Goal: Task Accomplishment & Management: Manage account settings

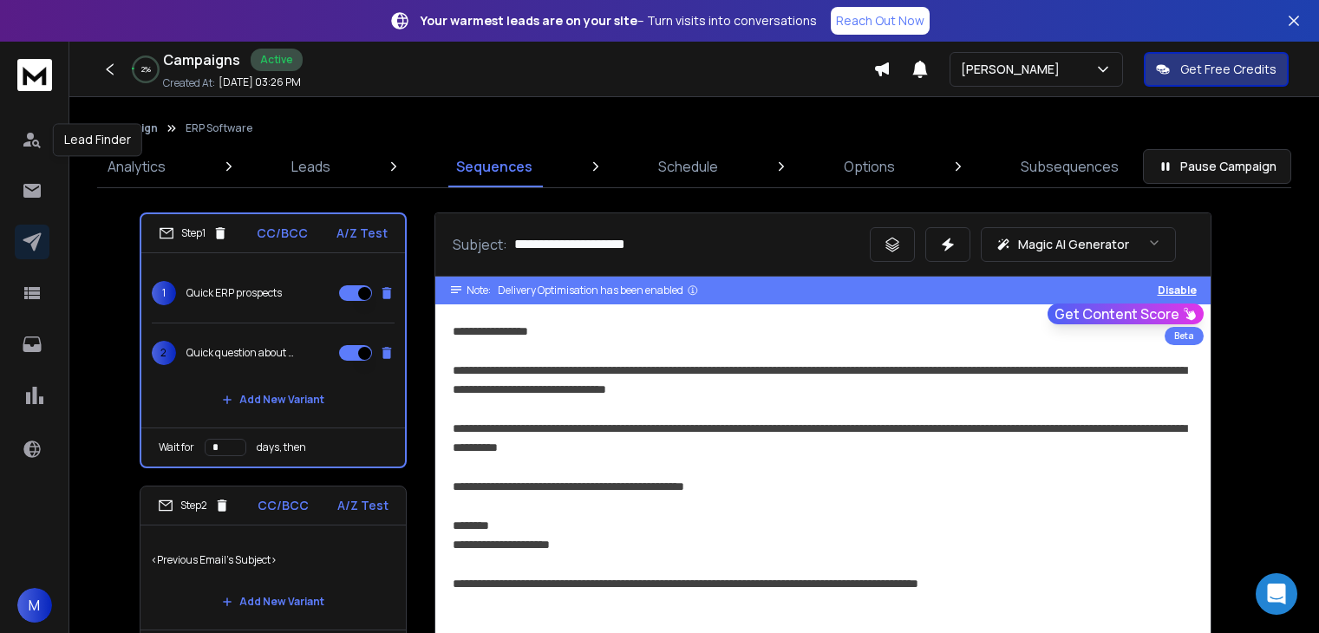
scroll to position [87, 0]
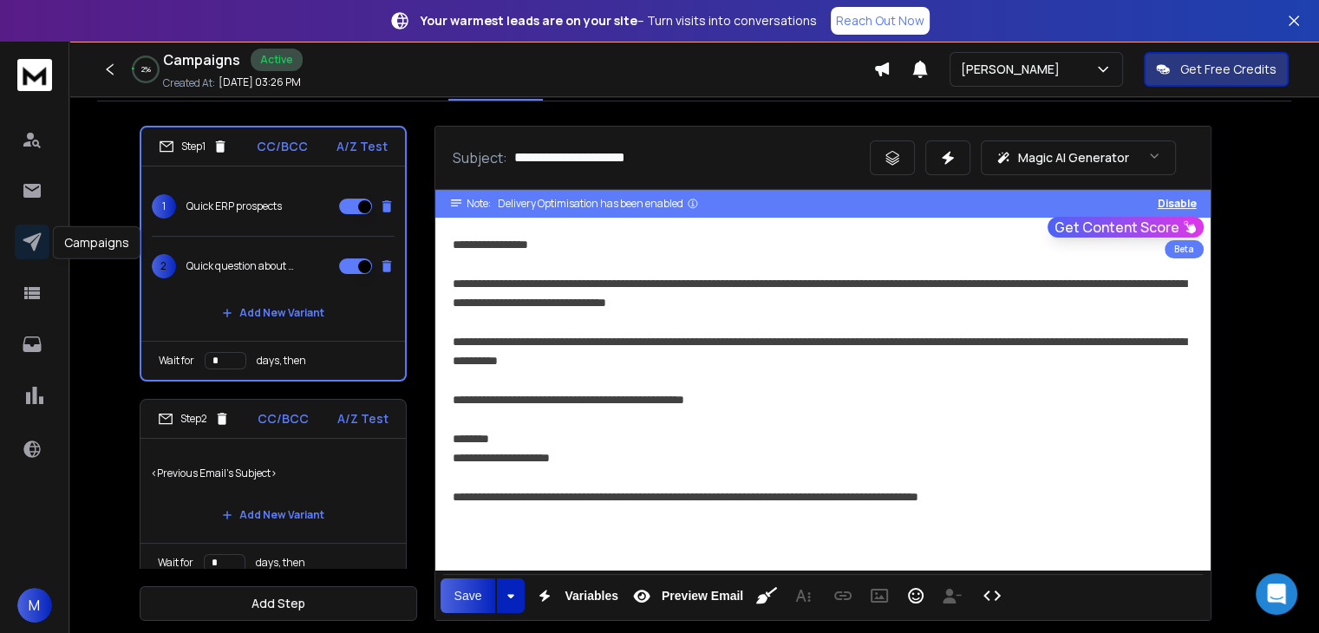
click at [39, 247] on icon at bounding box center [32, 242] width 21 height 21
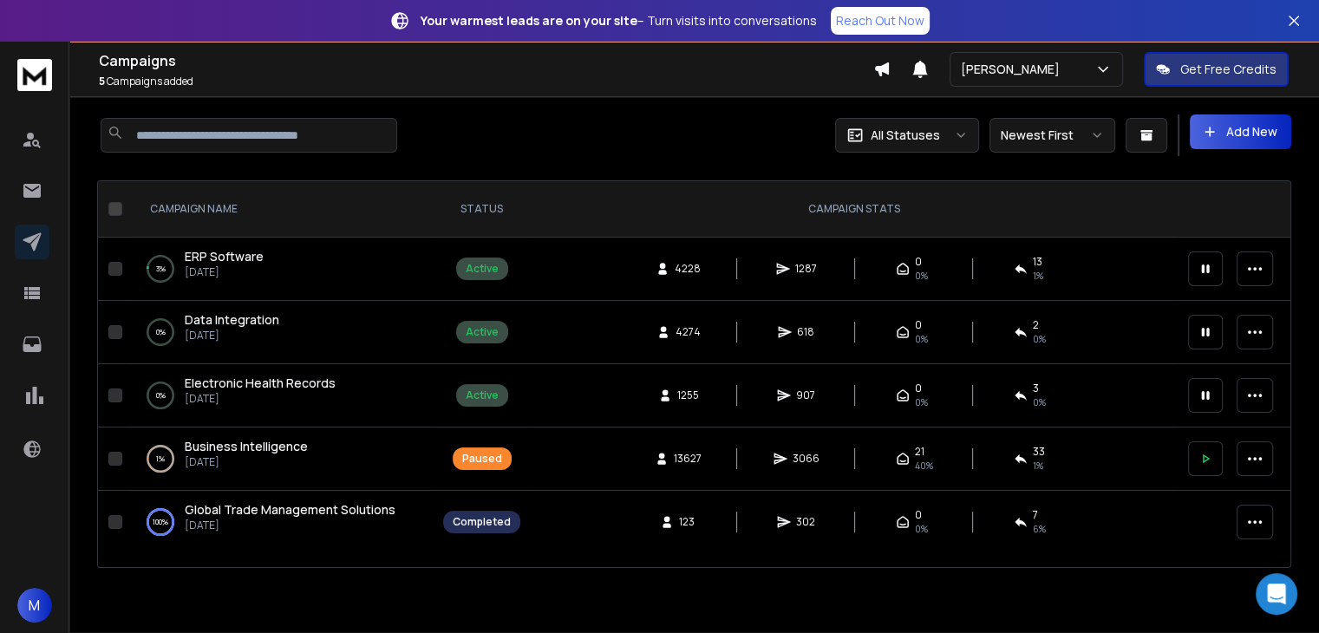
click at [284, 379] on span "Electronic Health Records" at bounding box center [260, 383] width 151 height 16
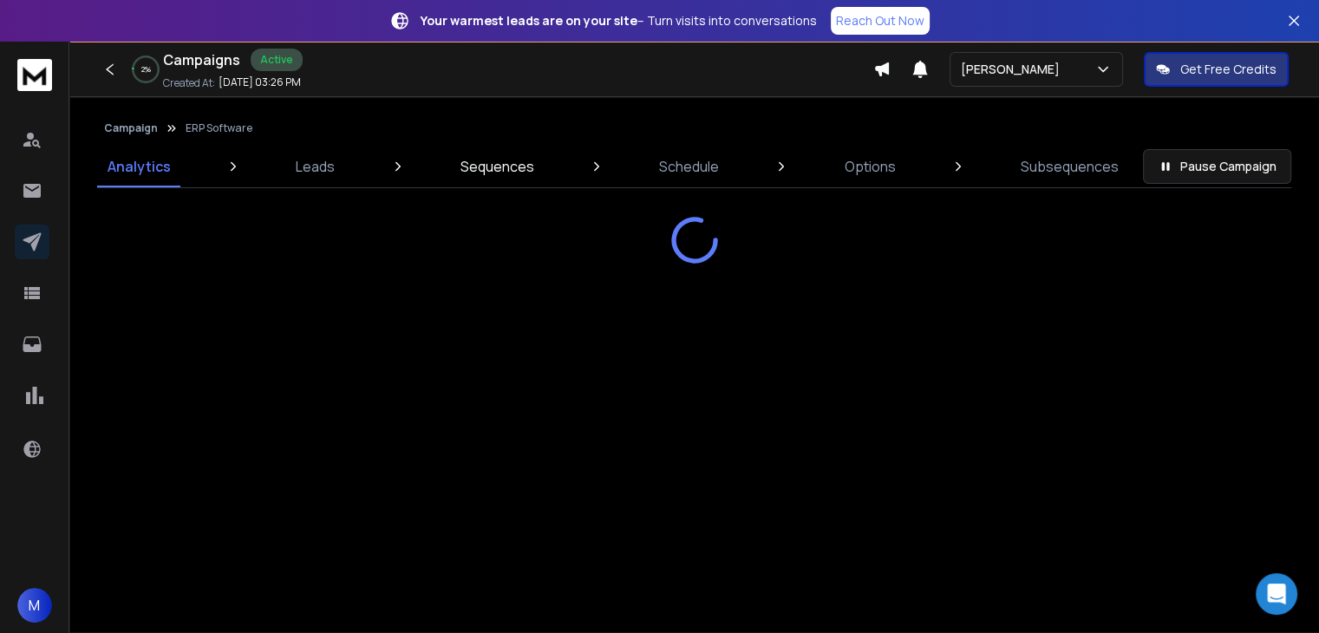
click at [490, 170] on p "Sequences" at bounding box center [498, 166] width 74 height 21
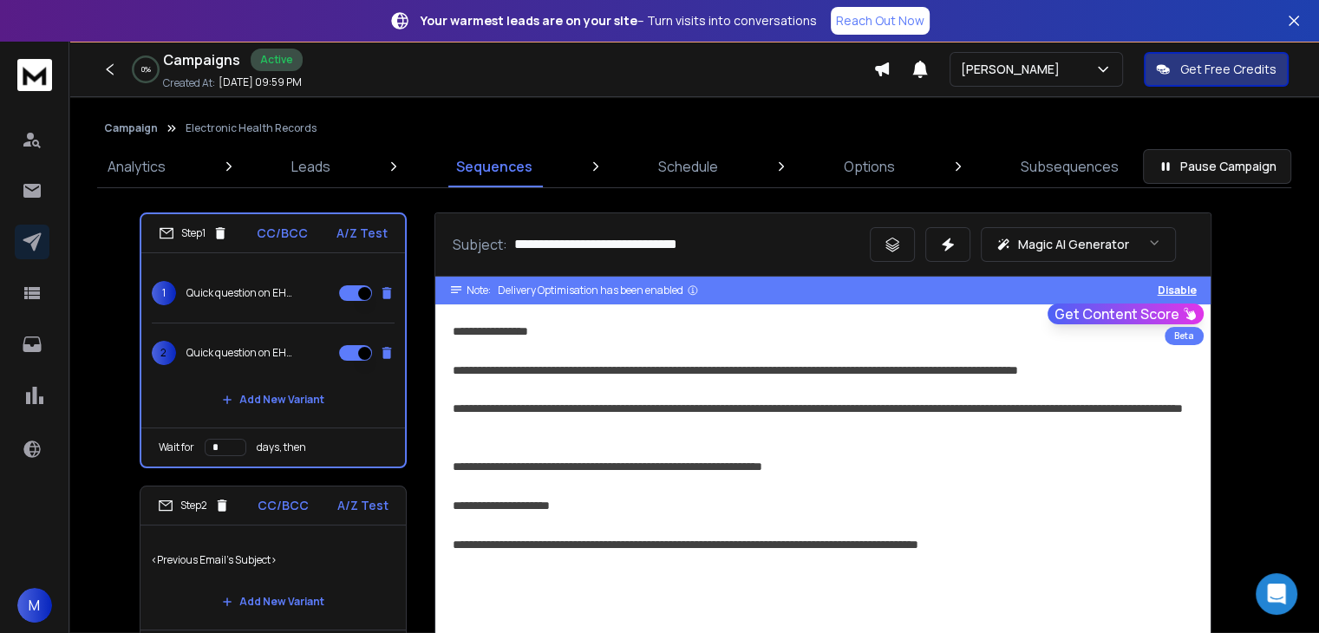
click at [249, 348] on p "Quick question on EHR buyers" at bounding box center [241, 353] width 111 height 14
type input "**********"
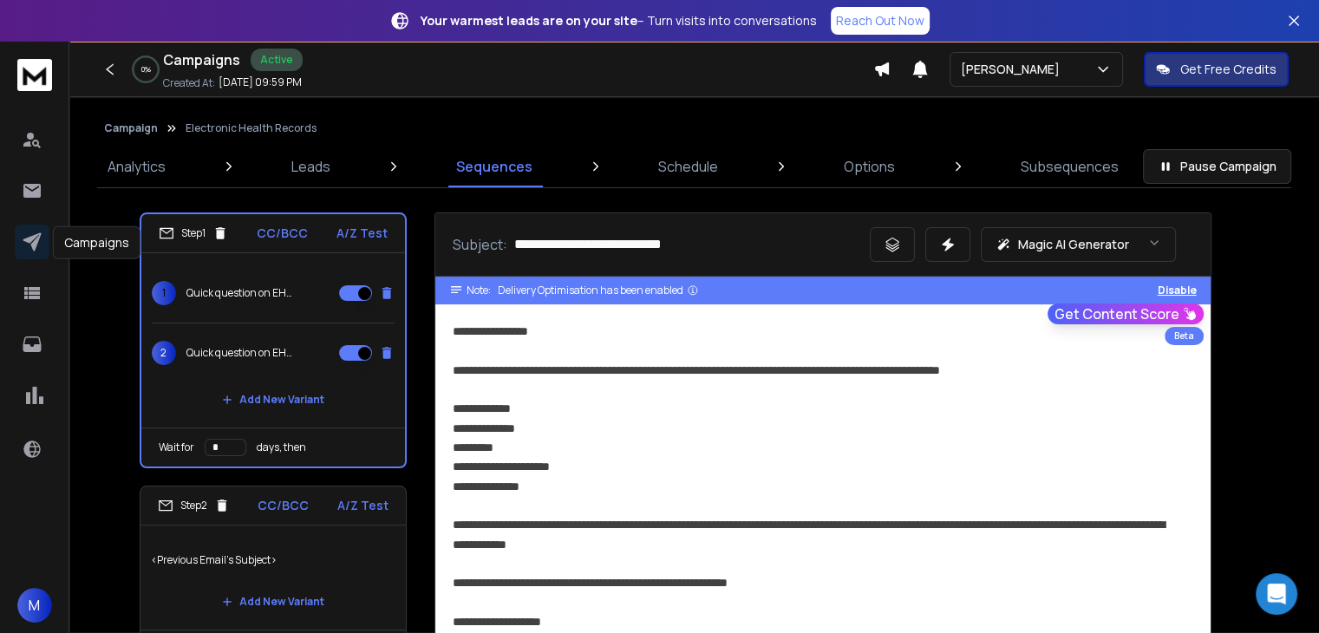
click at [34, 243] on icon at bounding box center [32, 241] width 18 height 18
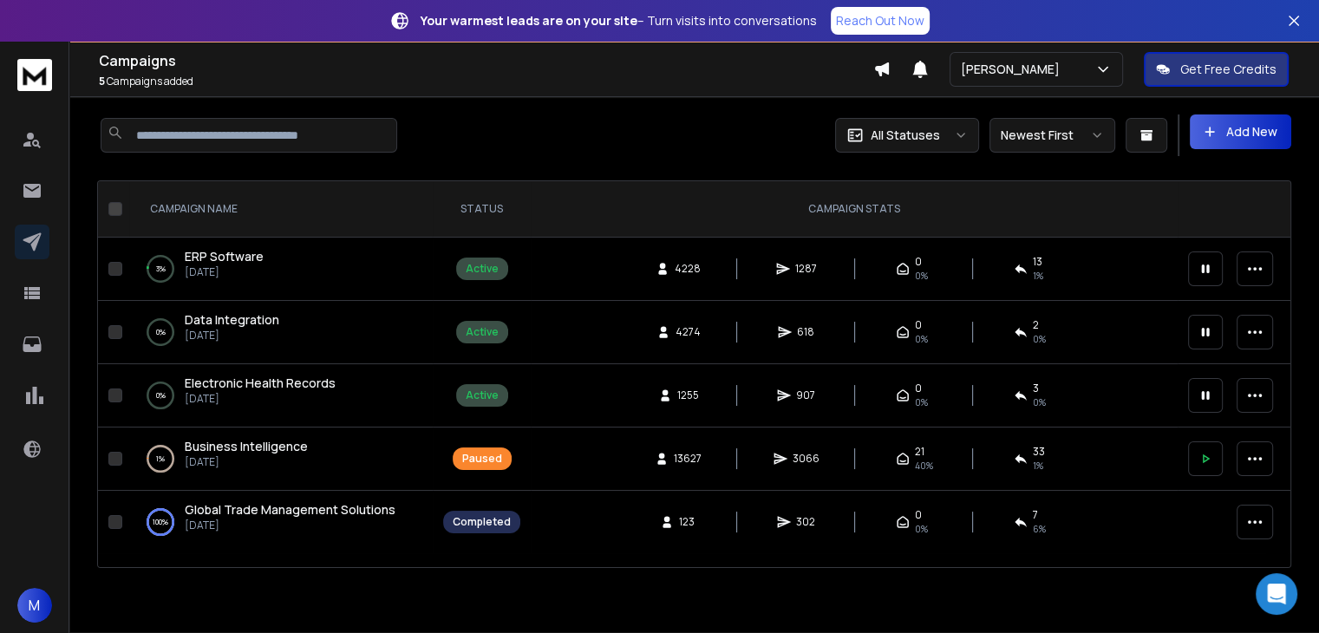
click at [210, 252] on span "ERP Software" at bounding box center [224, 256] width 79 height 16
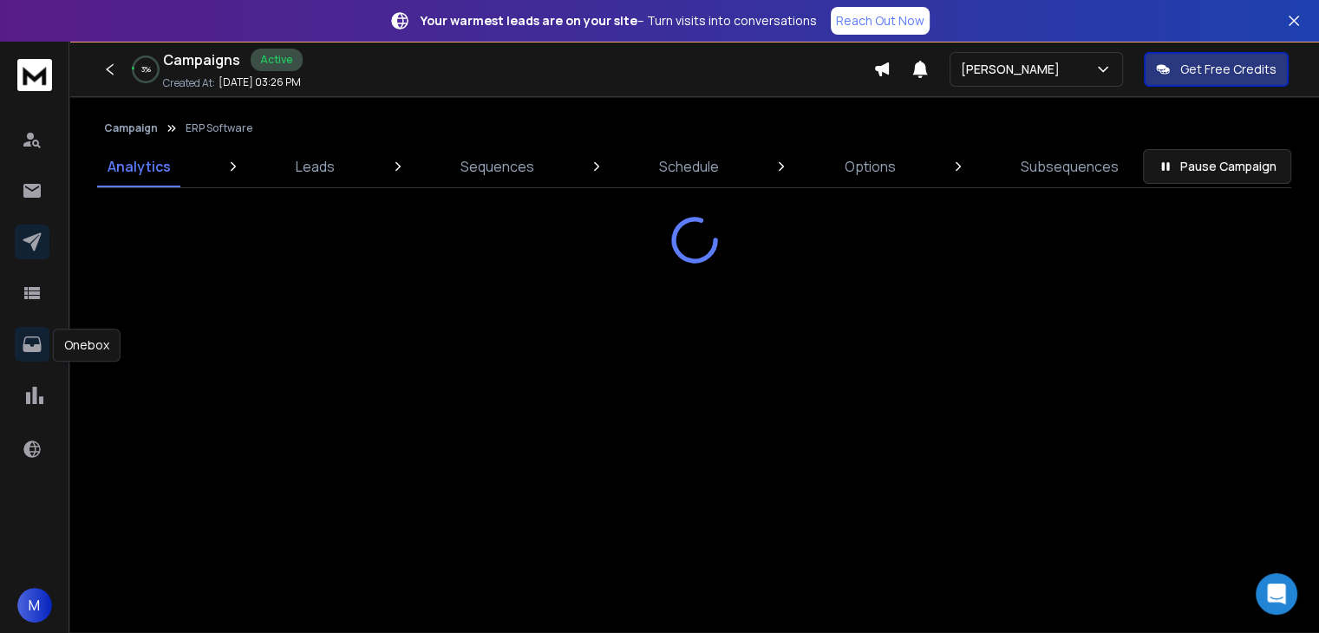
click at [42, 338] on link at bounding box center [32, 344] width 35 height 35
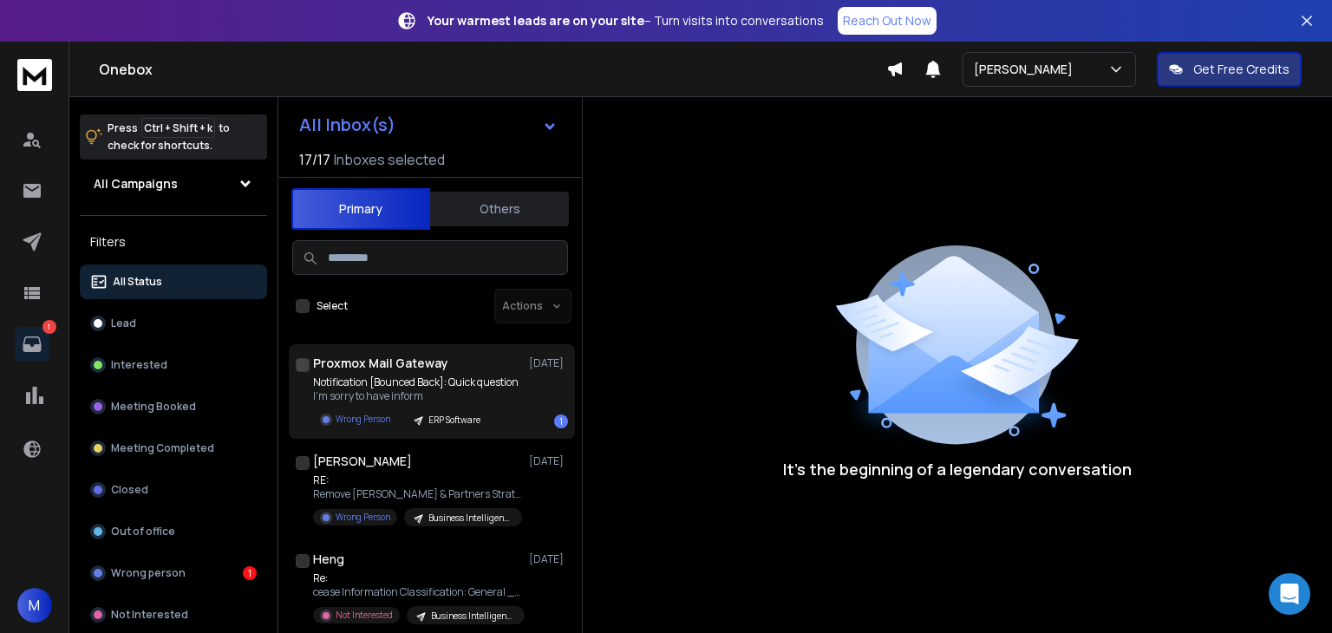
click at [388, 380] on p "Notification [Bounced Back]: Quick question" at bounding box center [416, 383] width 206 height 14
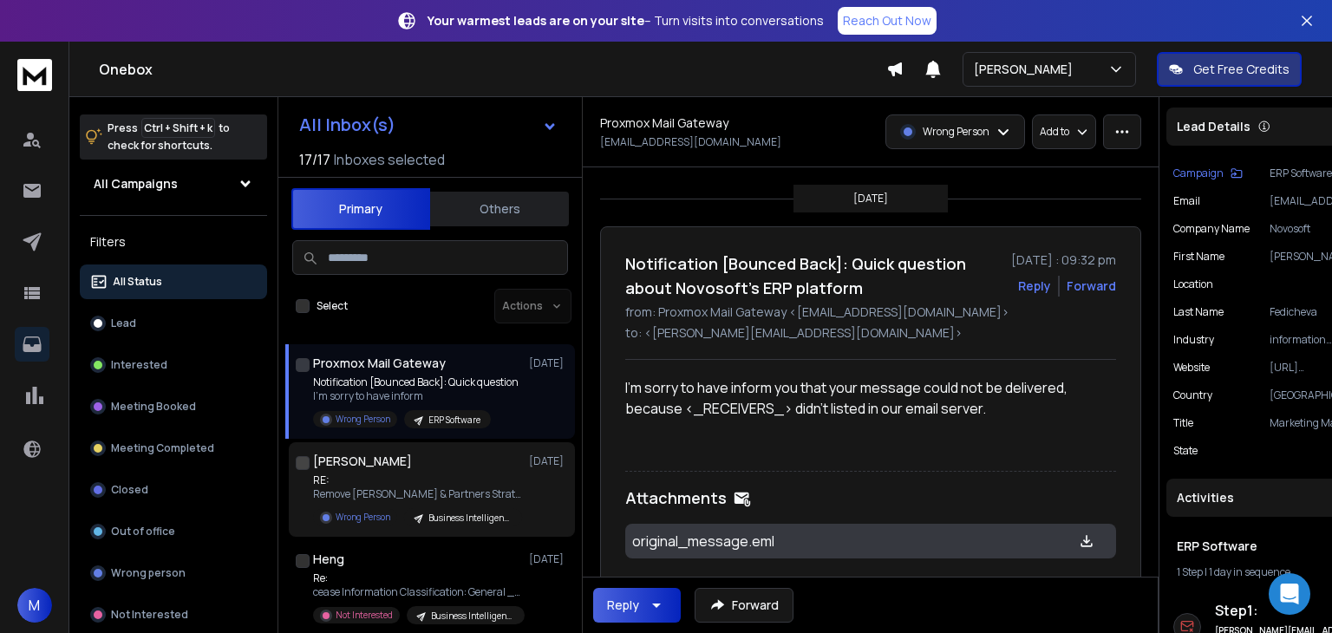
click at [402, 466] on h1 "[PERSON_NAME]" at bounding box center [362, 461] width 99 height 17
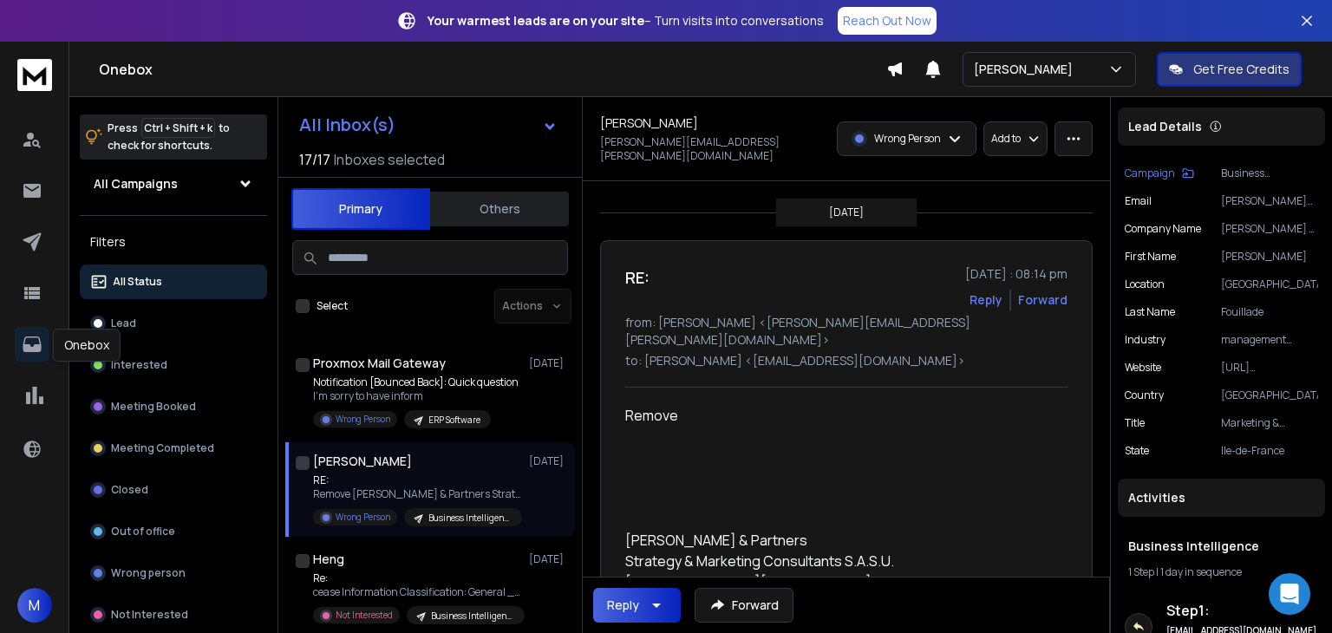
click at [24, 353] on icon at bounding box center [32, 344] width 21 height 21
click at [43, 233] on link at bounding box center [32, 242] width 35 height 35
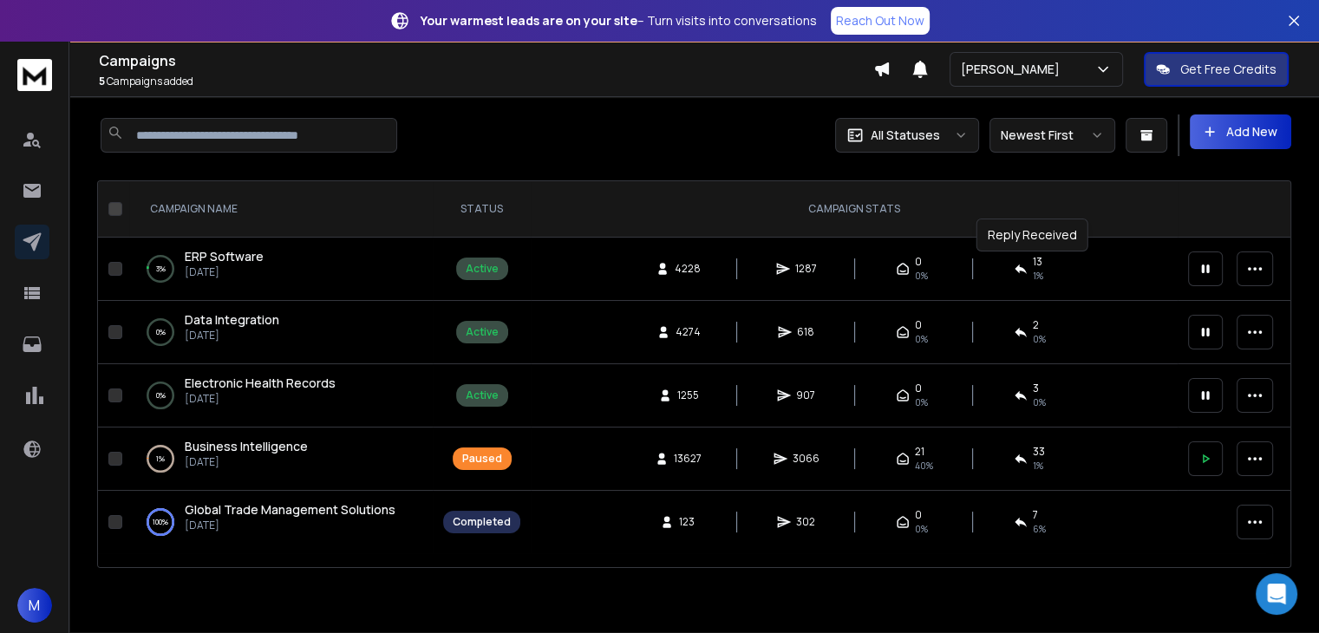
click at [1023, 269] on icon at bounding box center [1021, 269] width 16 height 16
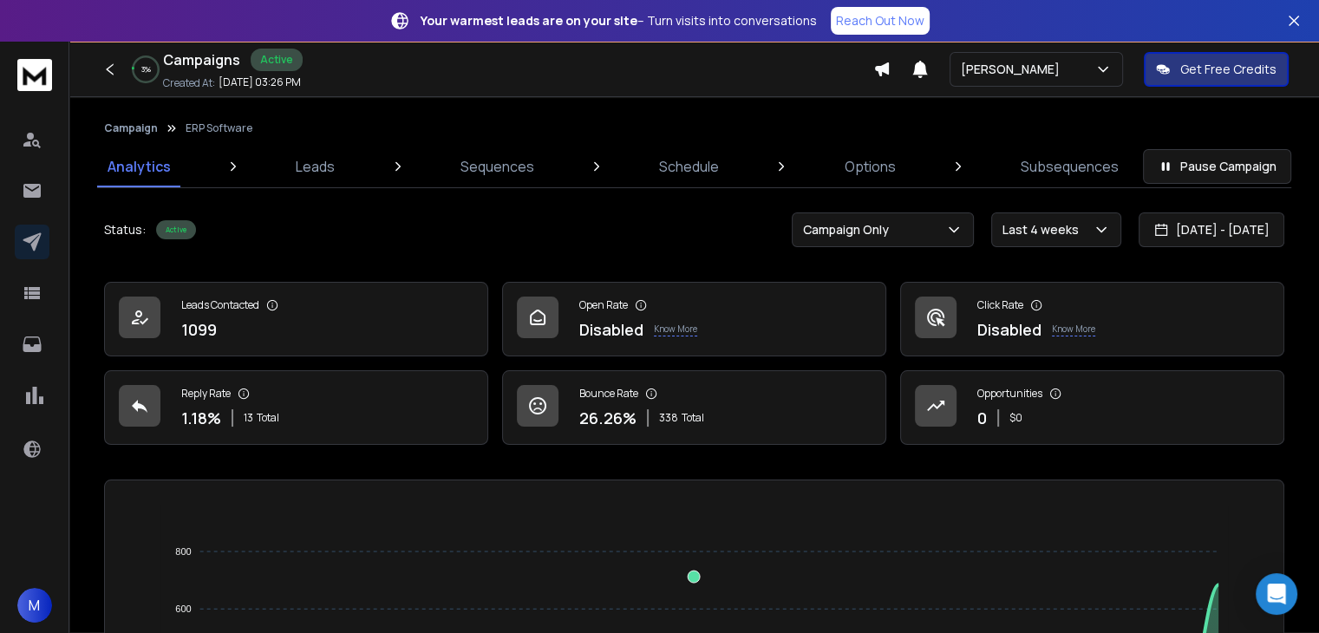
click at [53, 244] on div at bounding box center [35, 245] width 40 height 41
click at [26, 240] on icon at bounding box center [32, 241] width 18 height 18
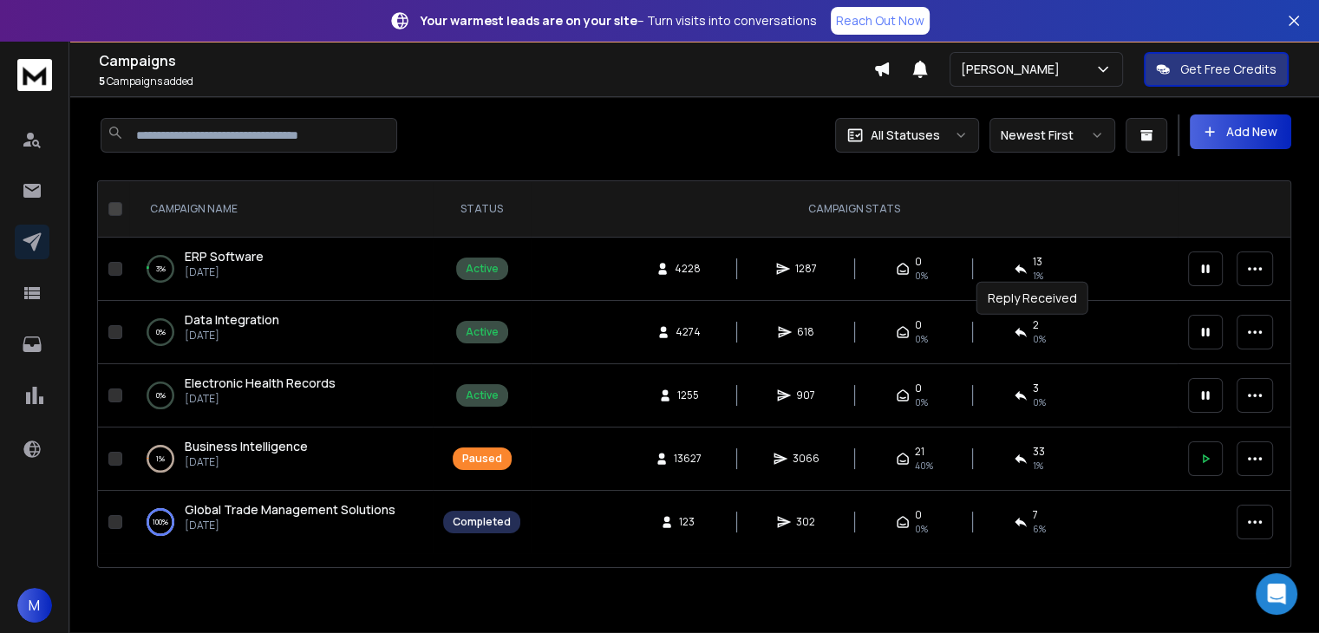
click at [1034, 318] on span "2" at bounding box center [1036, 325] width 6 height 14
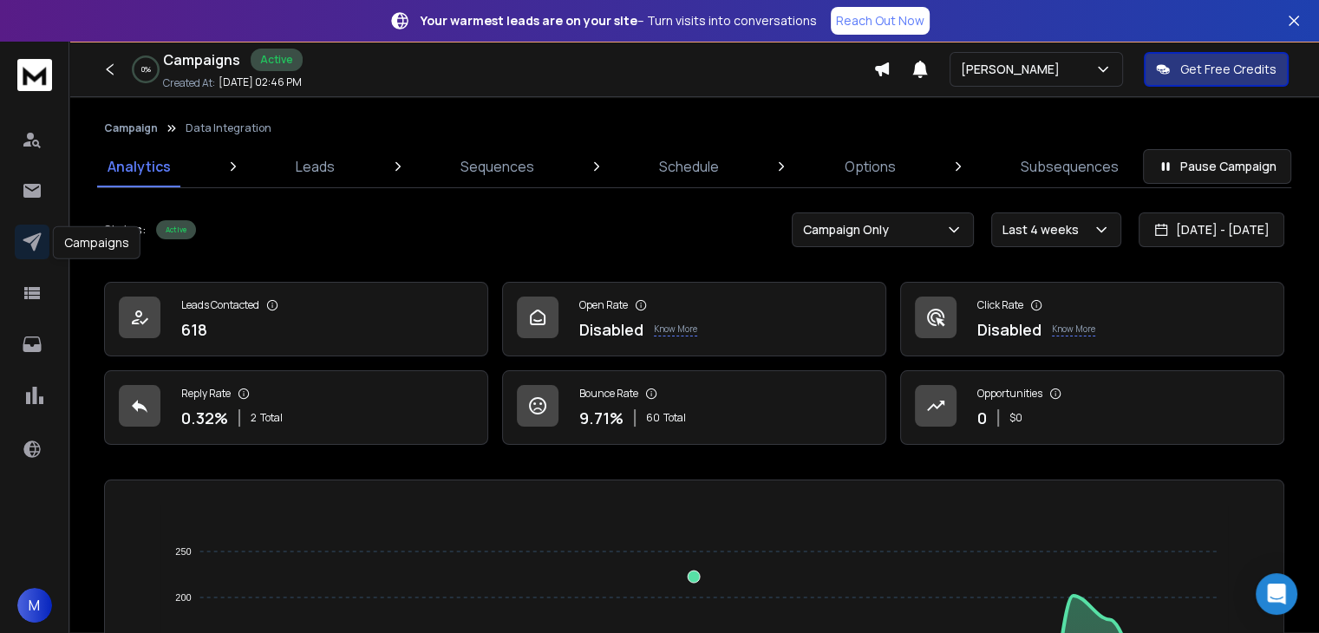
click at [36, 243] on icon at bounding box center [32, 241] width 18 height 18
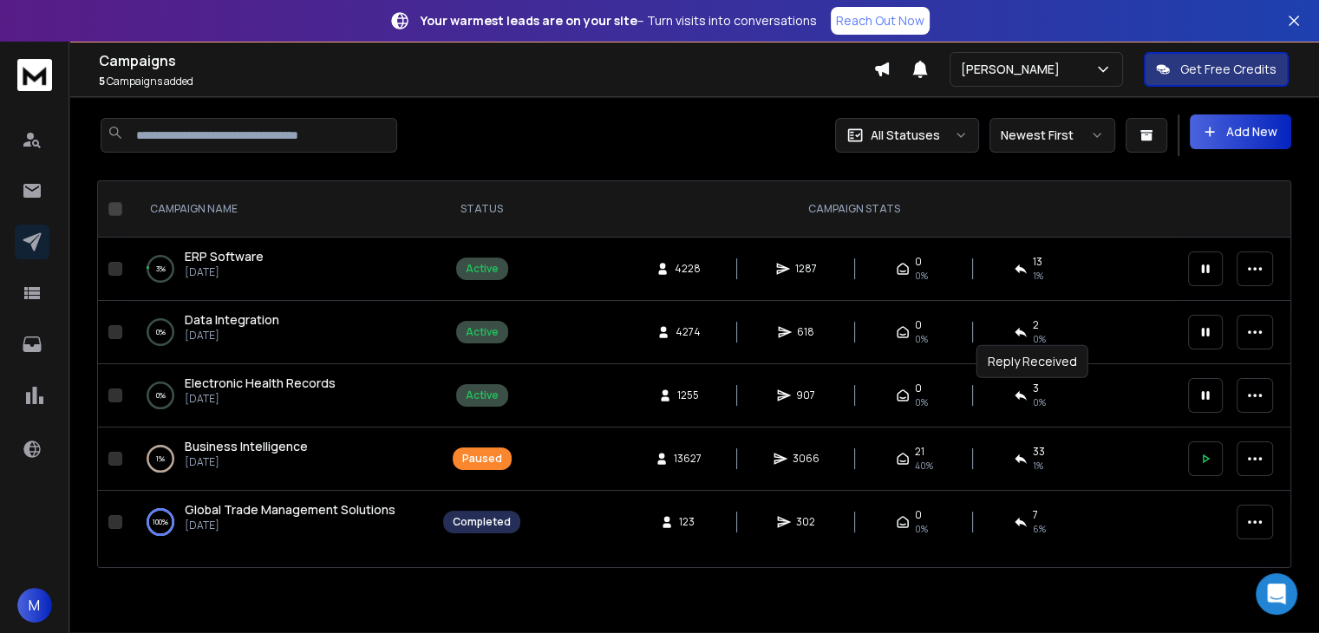
click at [1034, 383] on span "3" at bounding box center [1036, 389] width 6 height 14
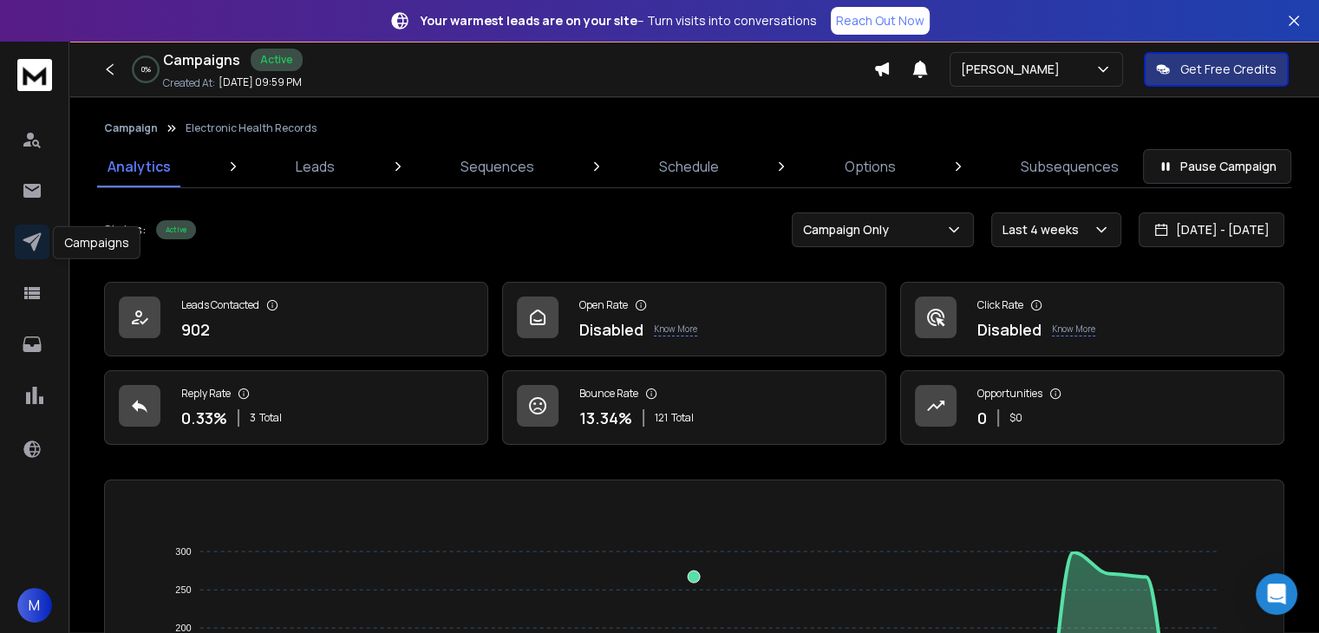
click at [29, 244] on icon at bounding box center [32, 242] width 21 height 21
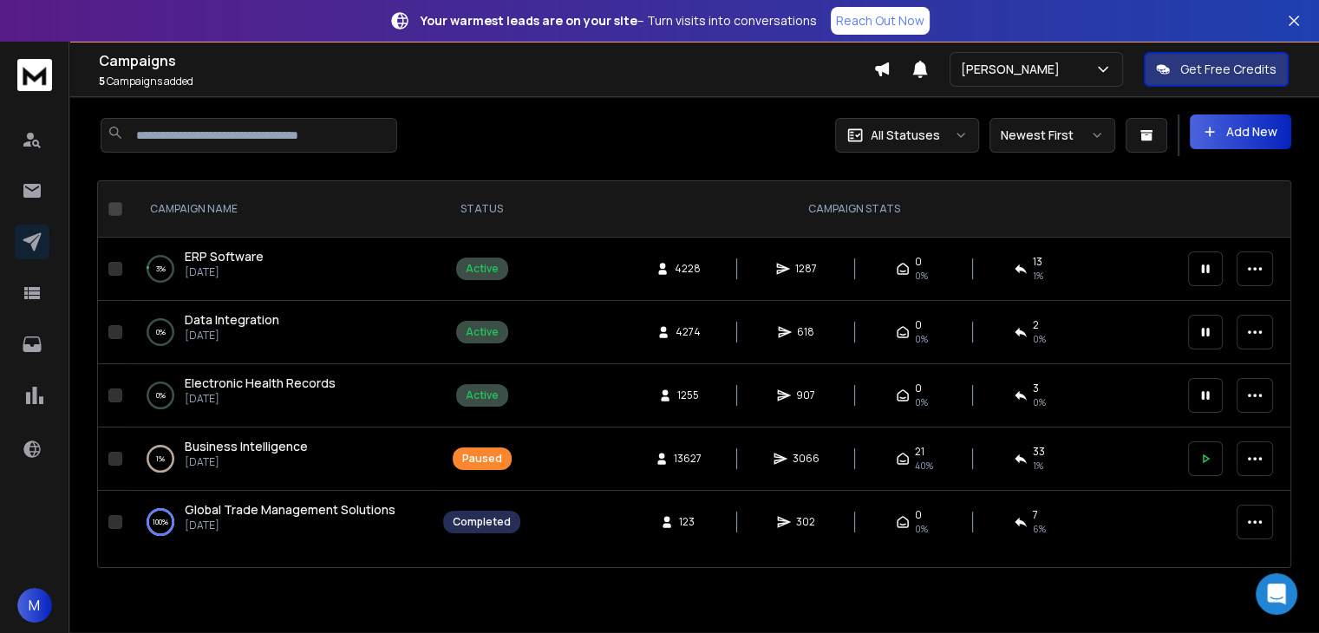
click at [1037, 511] on span "7" at bounding box center [1035, 515] width 5 height 14
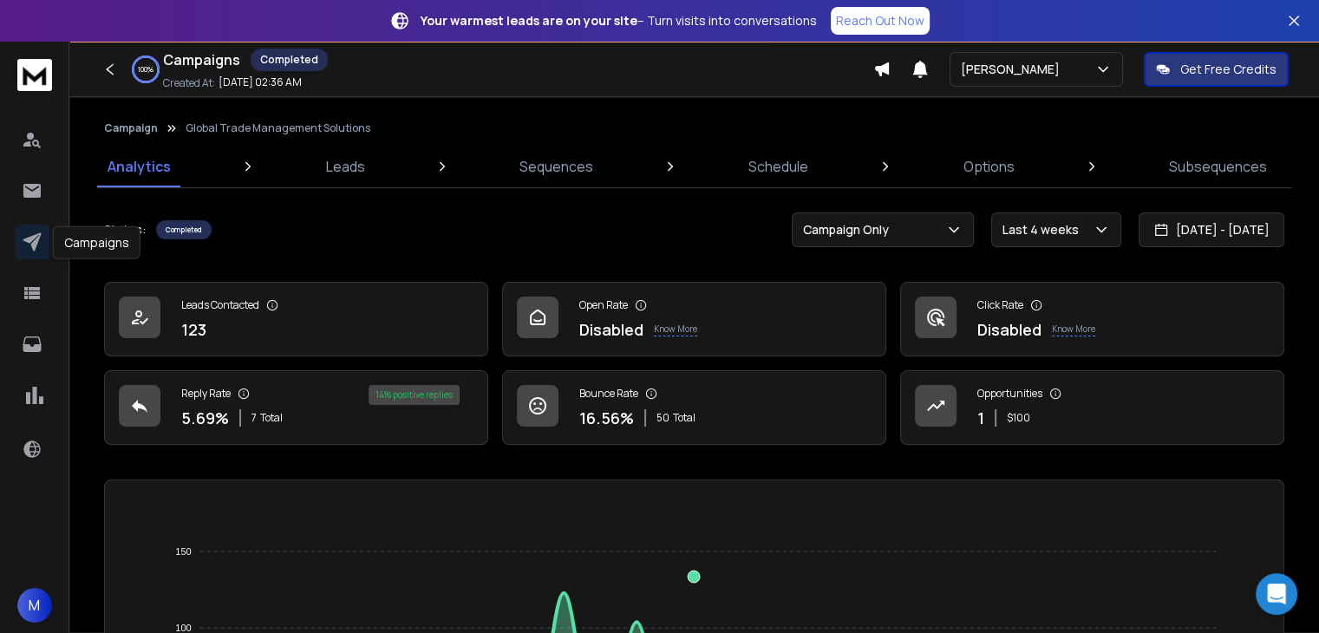
click at [36, 254] on link at bounding box center [32, 242] width 35 height 35
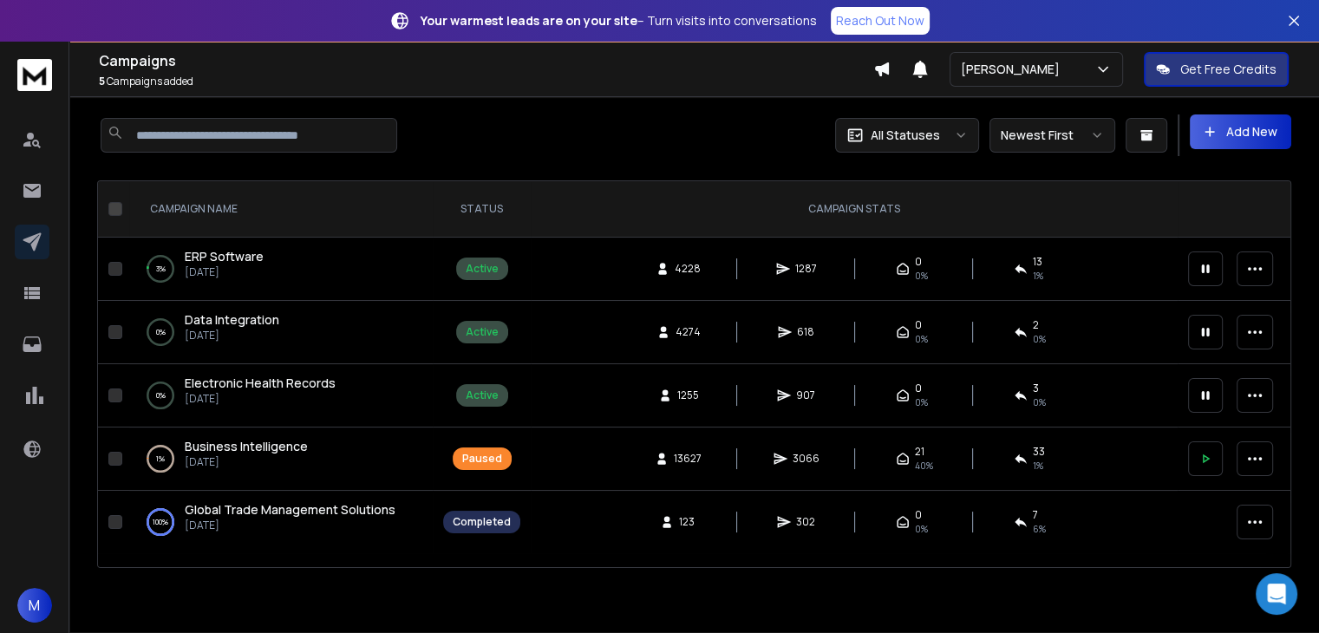
click at [1030, 445] on div "33 1 %" at bounding box center [1031, 459] width 52 height 28
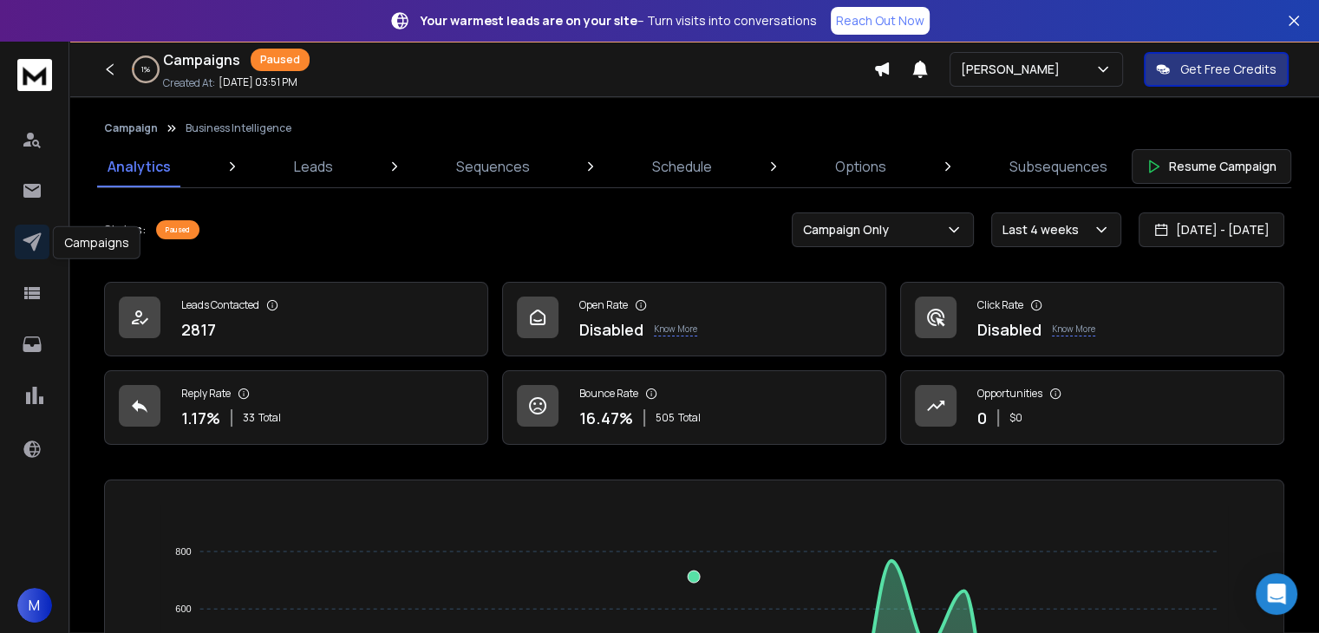
click at [37, 252] on link at bounding box center [32, 242] width 35 height 35
click at [481, 157] on p "Sequences" at bounding box center [493, 166] width 74 height 21
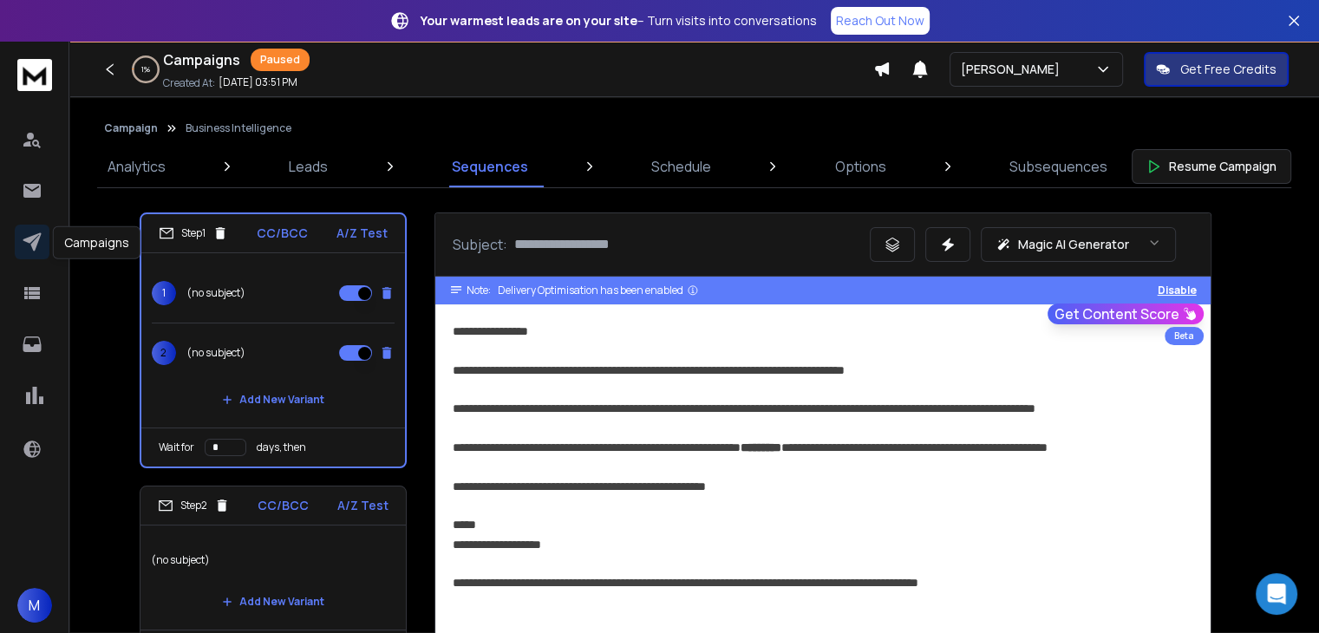
click at [38, 236] on icon at bounding box center [32, 241] width 18 height 18
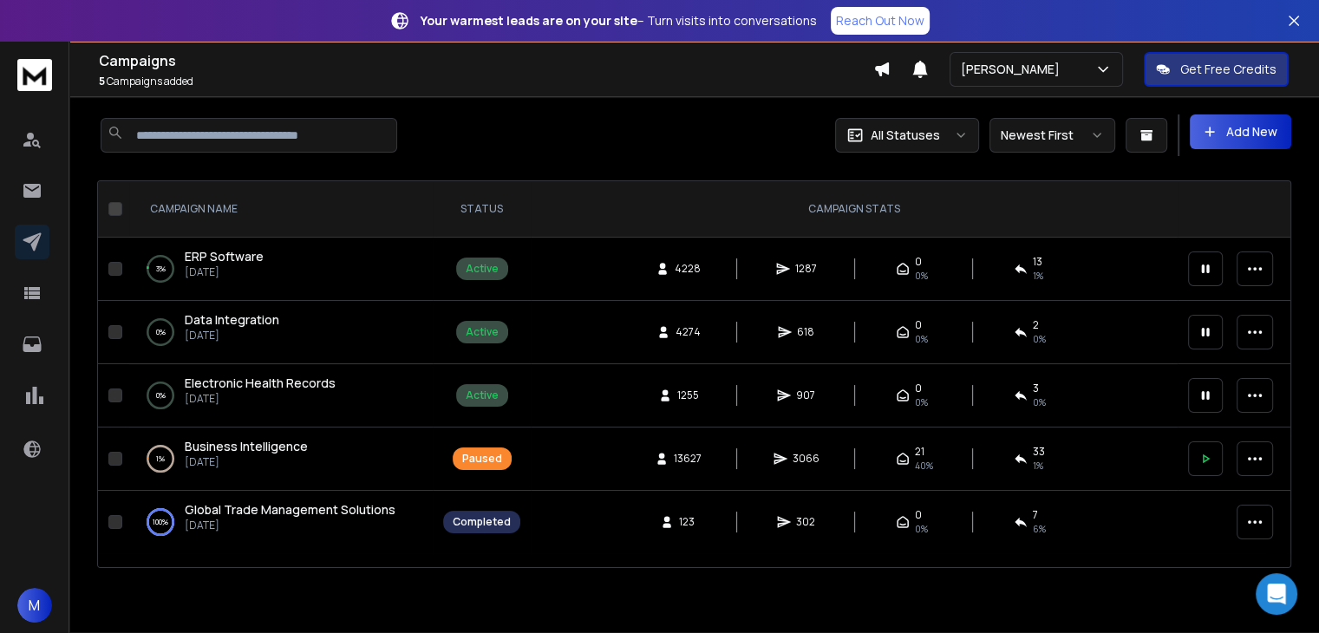
click at [324, 318] on div "0 % Data Integration [DATE]" at bounding box center [281, 332] width 269 height 42
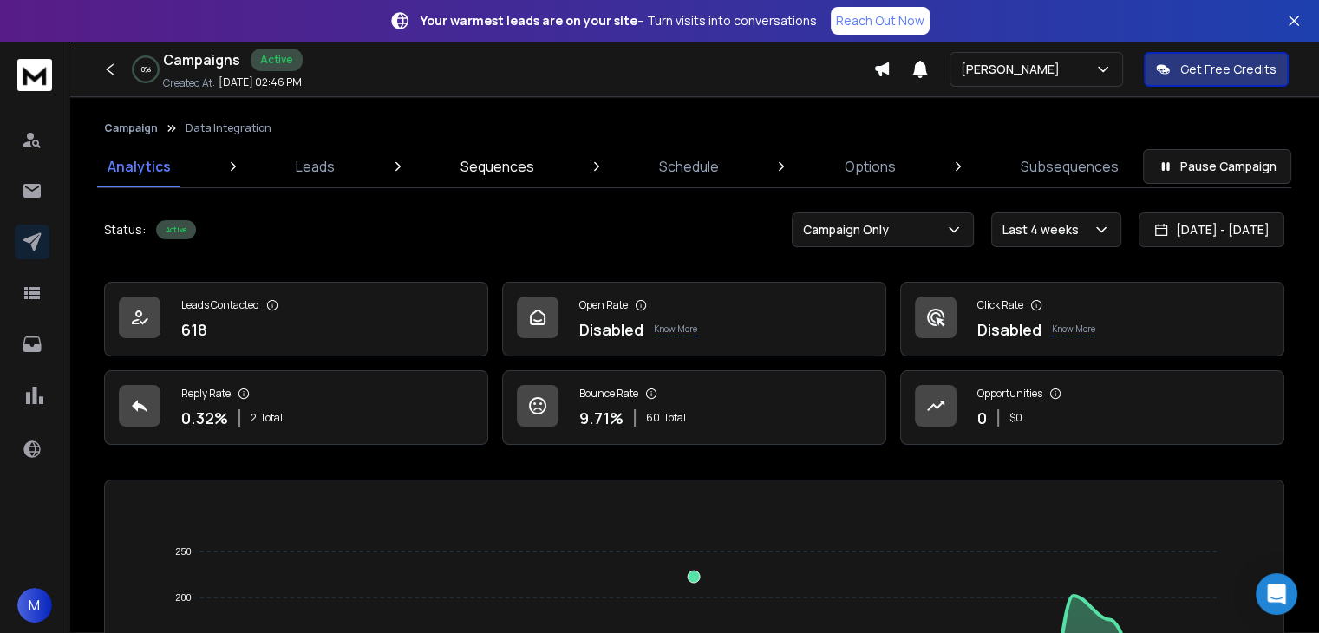
click at [500, 170] on p "Sequences" at bounding box center [498, 166] width 74 height 21
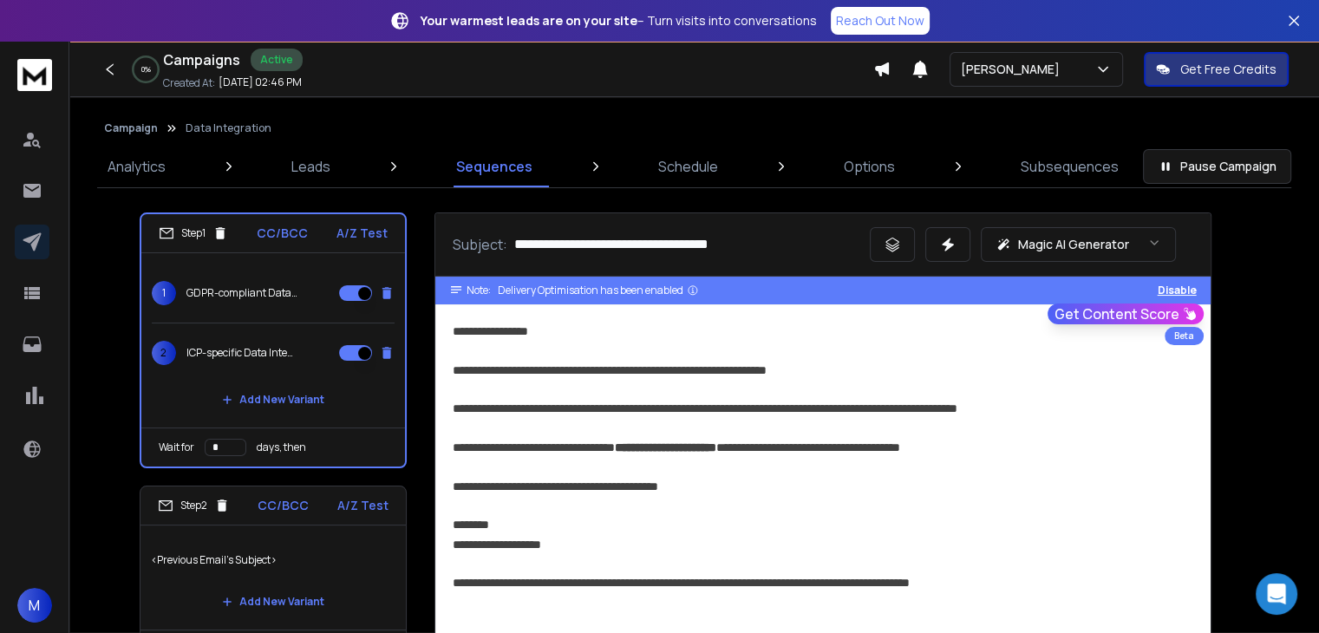
click at [231, 346] on p "ICP-specific Data Integration prospects" at bounding box center [241, 353] width 111 height 14
type input "**********"
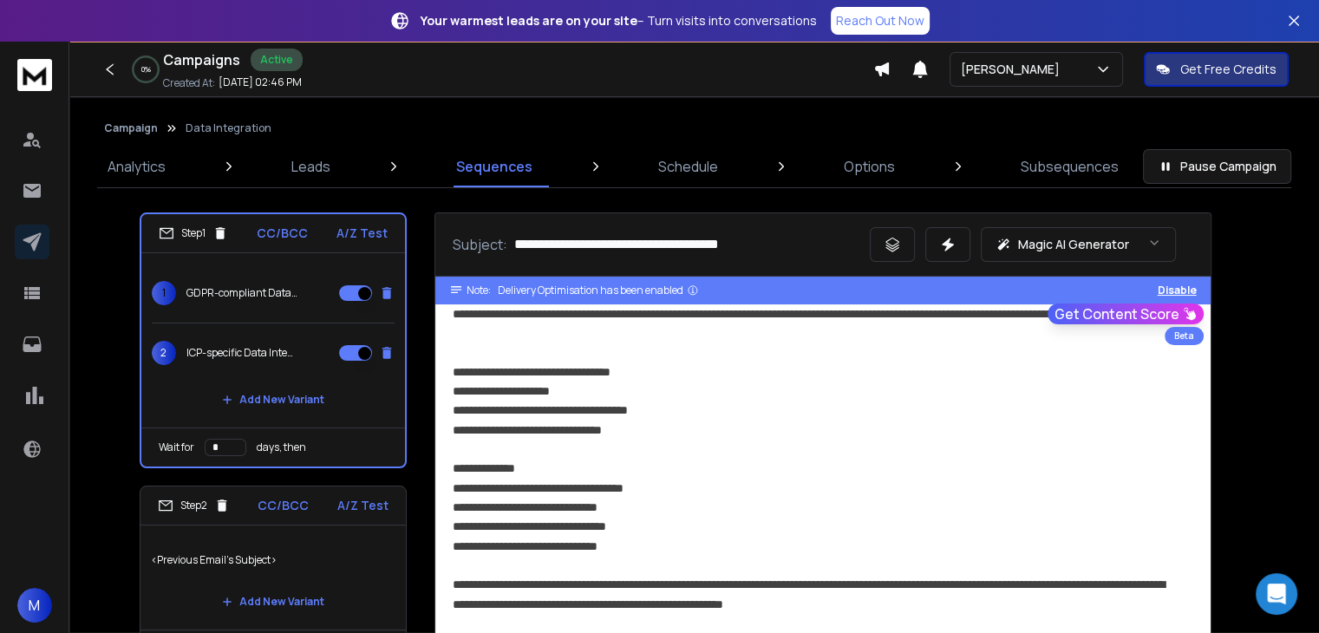
scroll to position [62, 0]
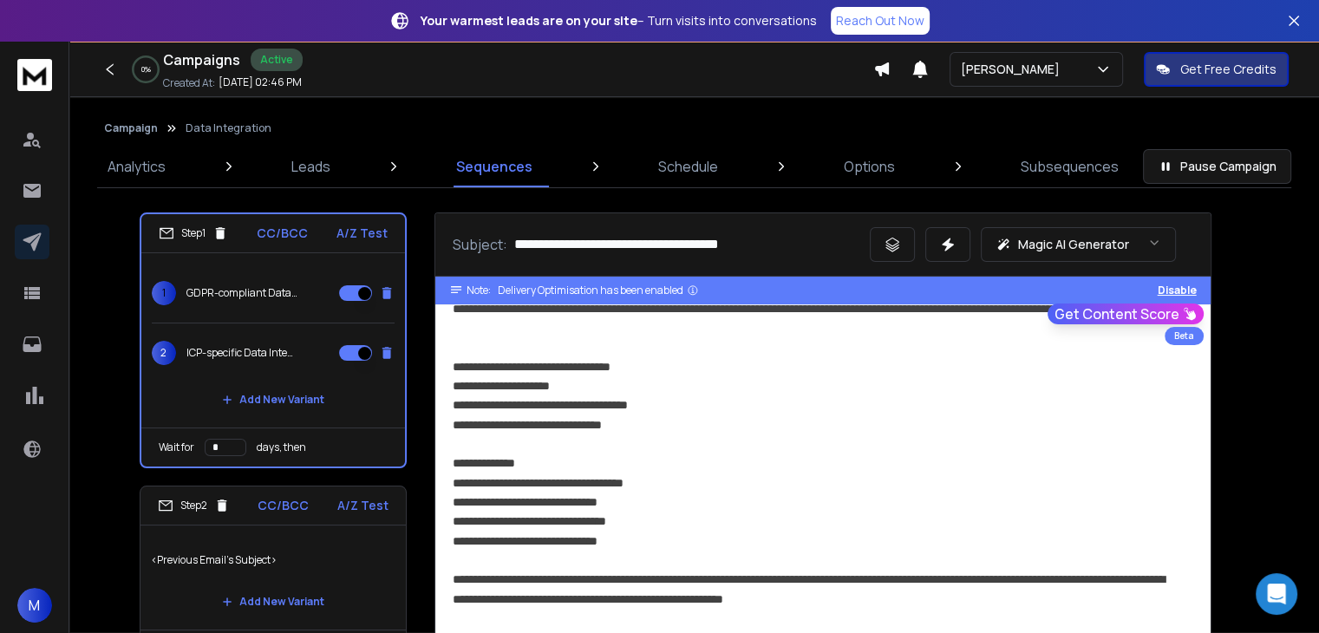
click at [736, 379] on div "**********" at bounding box center [817, 385] width 728 height 19
click at [27, 239] on icon at bounding box center [32, 241] width 18 height 18
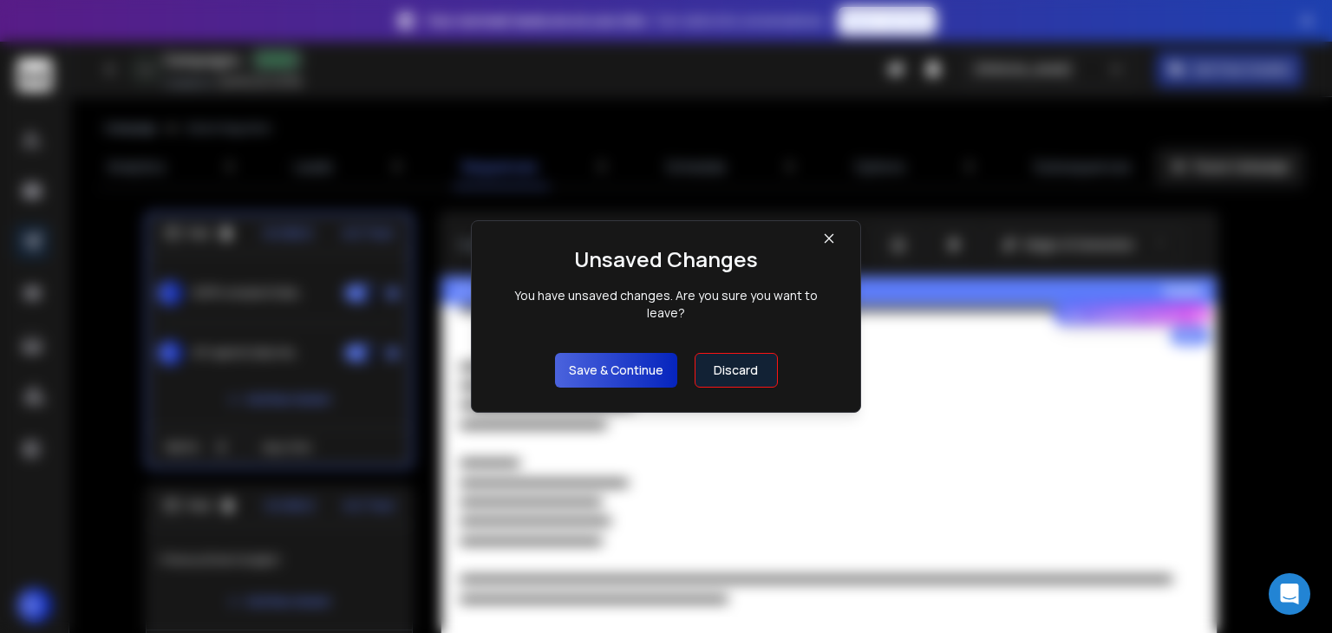
click at [739, 353] on button "Discard" at bounding box center [736, 370] width 83 height 35
